Goal: Information Seeking & Learning: Learn about a topic

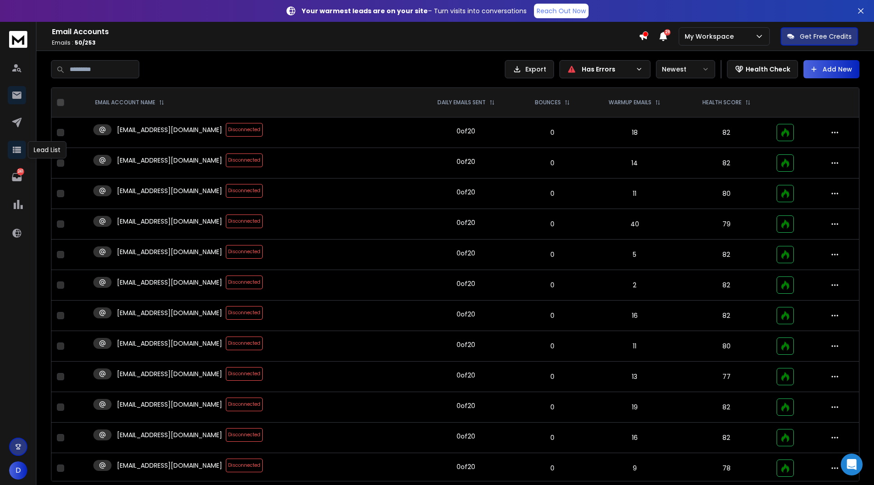
click at [20, 156] on link at bounding box center [17, 150] width 18 height 18
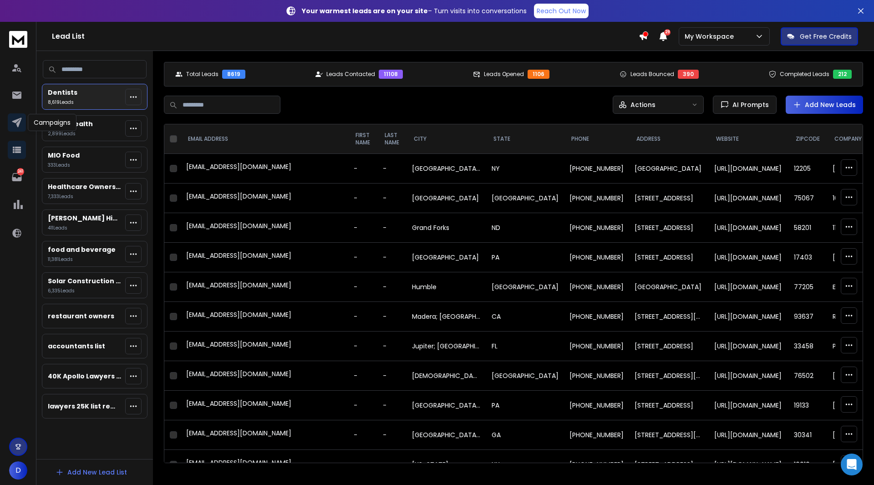
click at [18, 119] on icon at bounding box center [17, 122] width 10 height 10
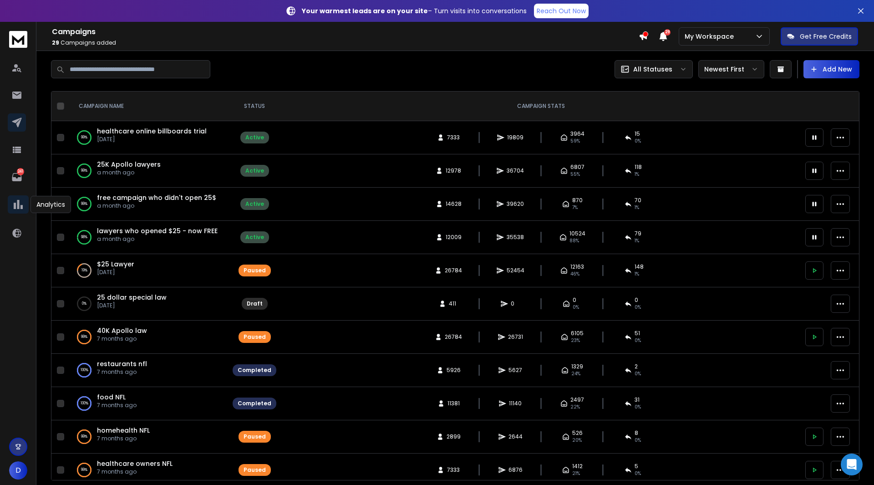
click at [22, 204] on icon at bounding box center [18, 205] width 14 height 14
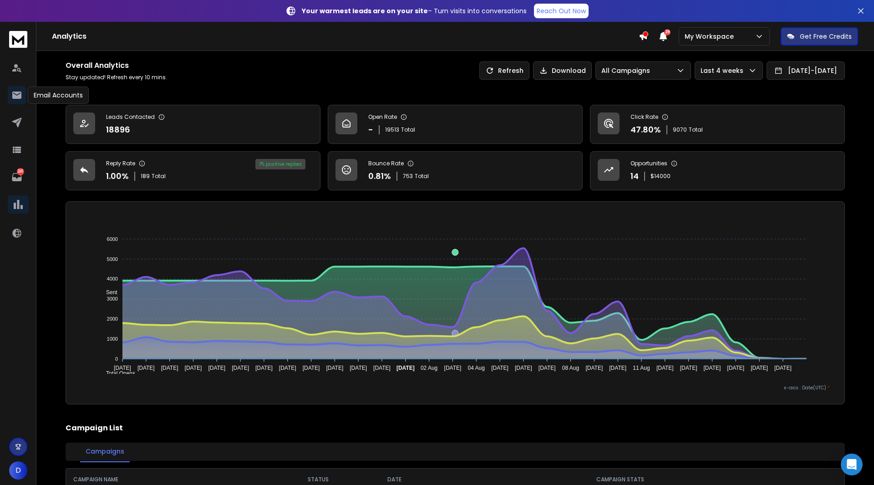
click at [20, 101] on link at bounding box center [17, 95] width 18 height 18
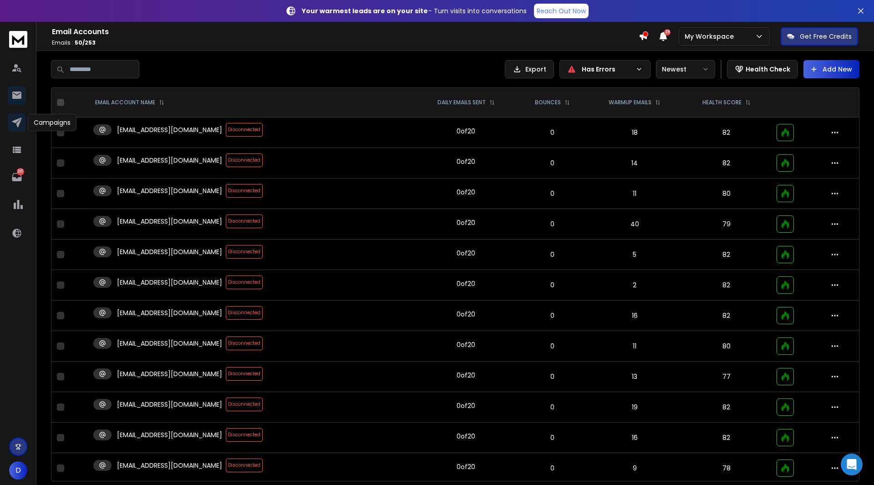
click at [18, 116] on link at bounding box center [17, 122] width 18 height 18
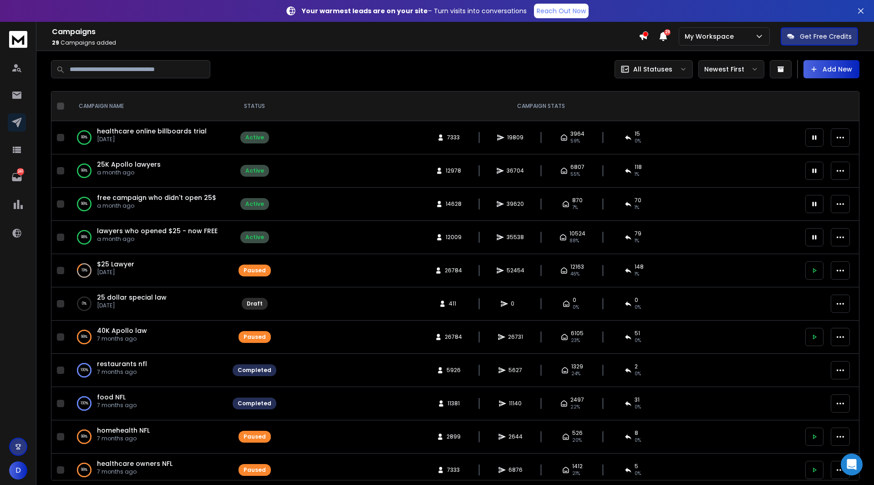
click at [144, 139] on p "[DATE]" at bounding box center [152, 139] width 110 height 7
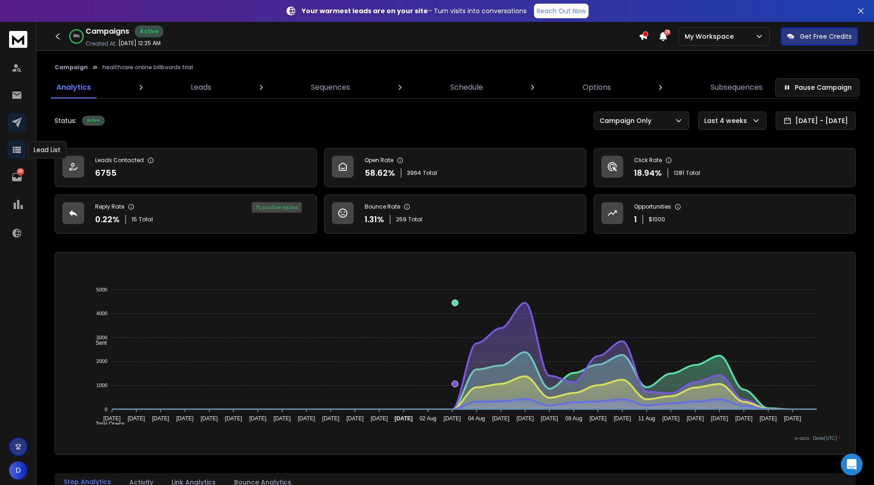
click at [20, 146] on icon at bounding box center [16, 149] width 11 height 11
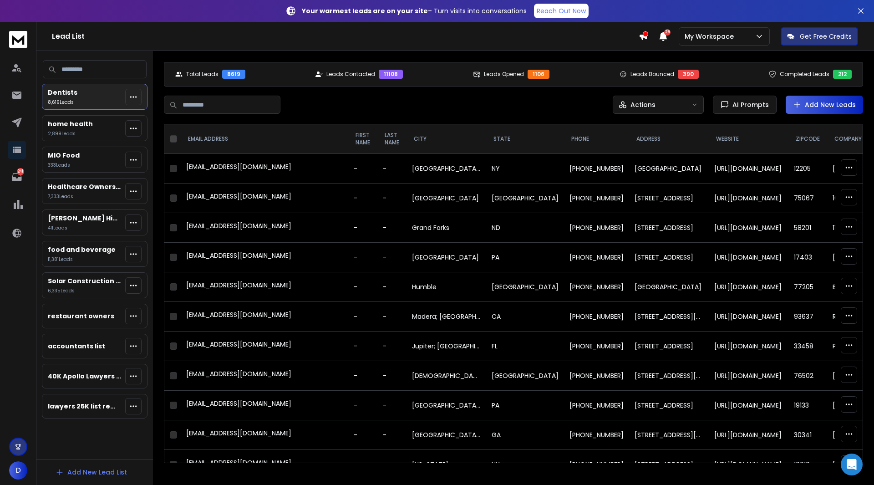
click at [61, 124] on p "home health" at bounding box center [70, 123] width 45 height 9
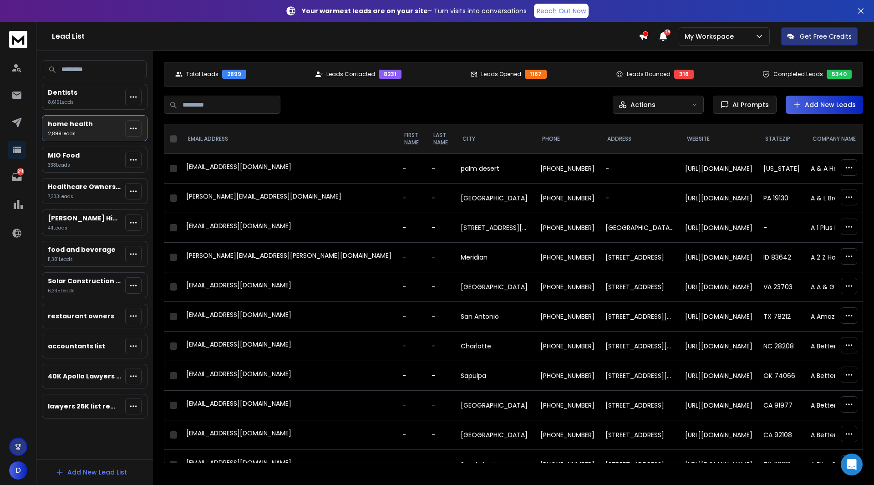
click at [509, 78] on div "Leads Opened 1167" at bounding box center [508, 74] width 76 height 9
click at [786, 70] on div "Completed Leads 5340" at bounding box center [807, 74] width 89 height 9
click at [92, 250] on p "food and beverage" at bounding box center [82, 249] width 68 height 9
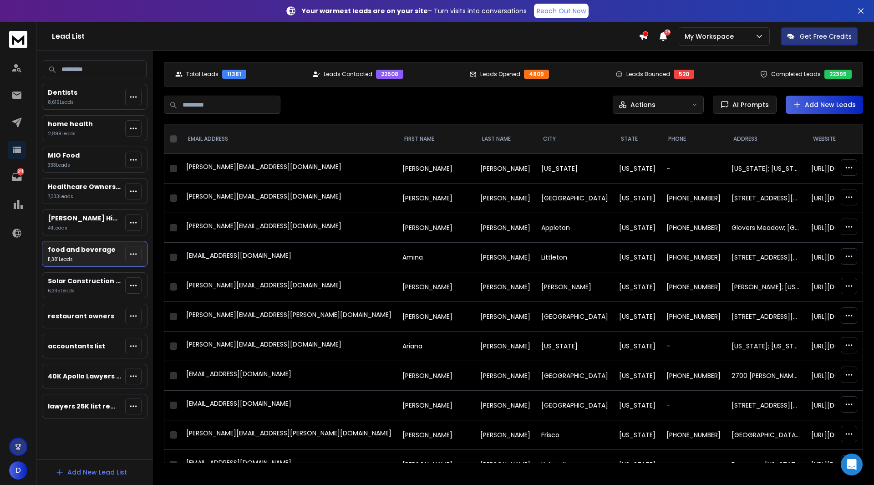
click at [79, 342] on p "accountants list" at bounding box center [76, 346] width 57 height 9
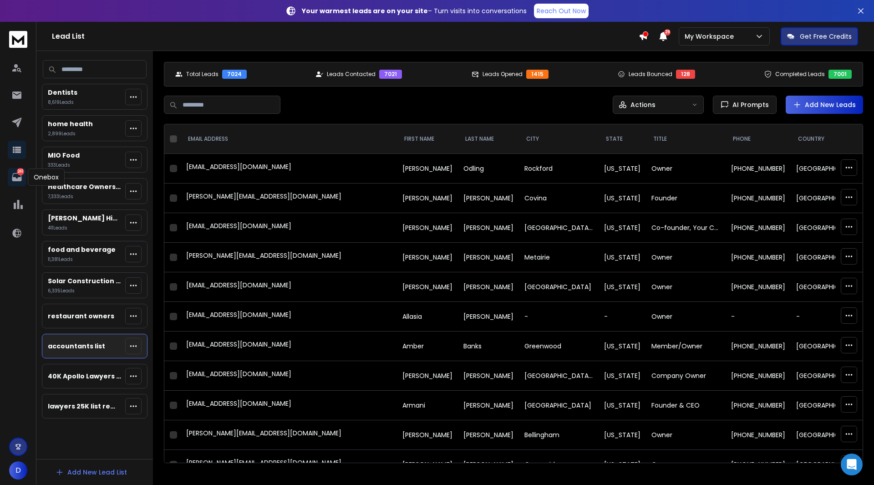
click at [23, 174] on p "241" at bounding box center [20, 171] width 7 height 7
